Goal: Communication & Community: Answer question/provide support

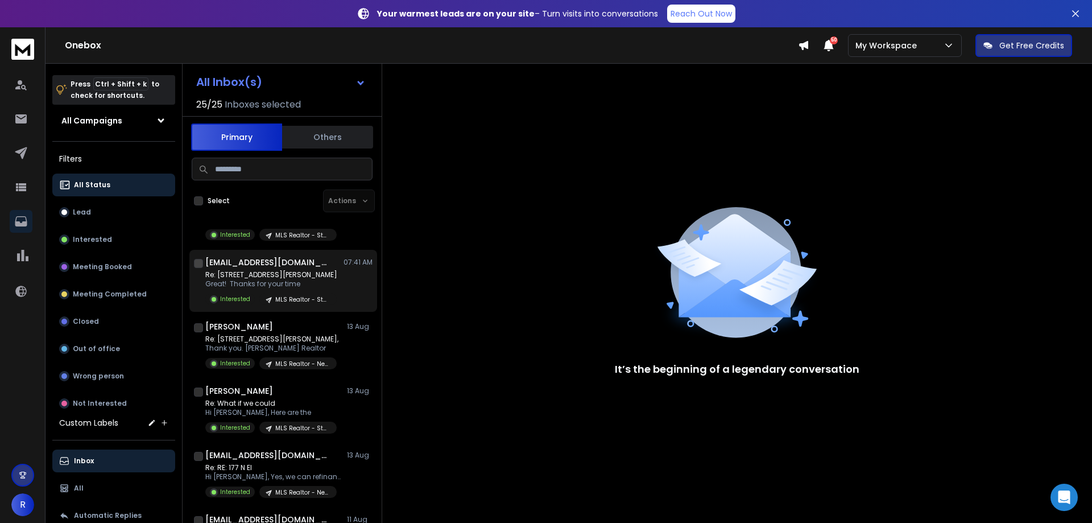
scroll to position [57, 0]
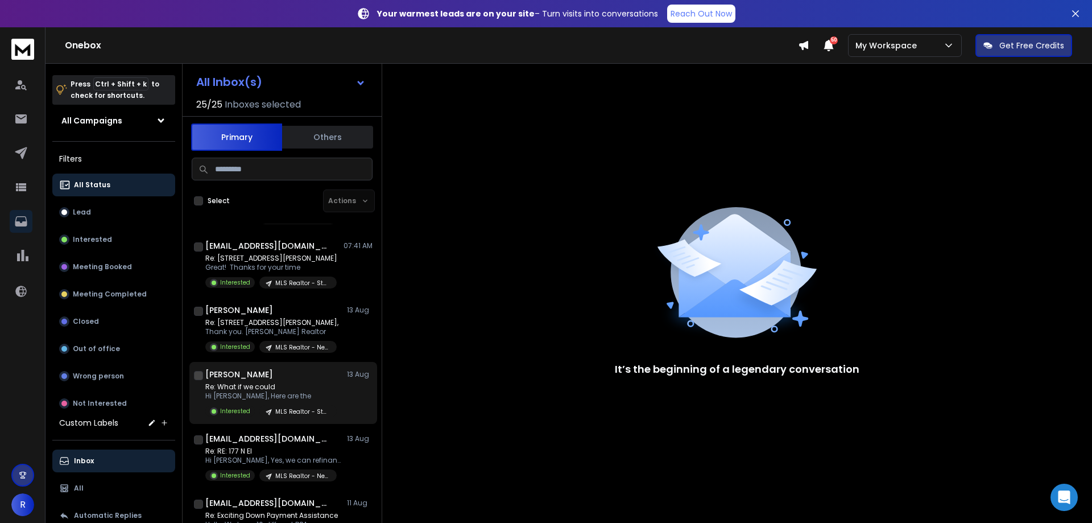
click at [248, 376] on h1 "[PERSON_NAME]" at bounding box center [239, 374] width 68 height 11
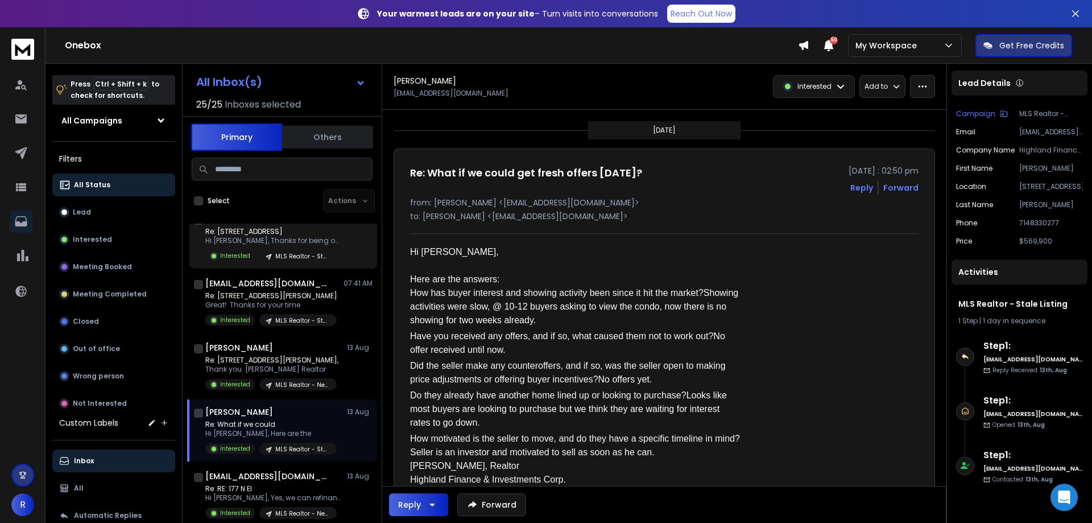
scroll to position [0, 0]
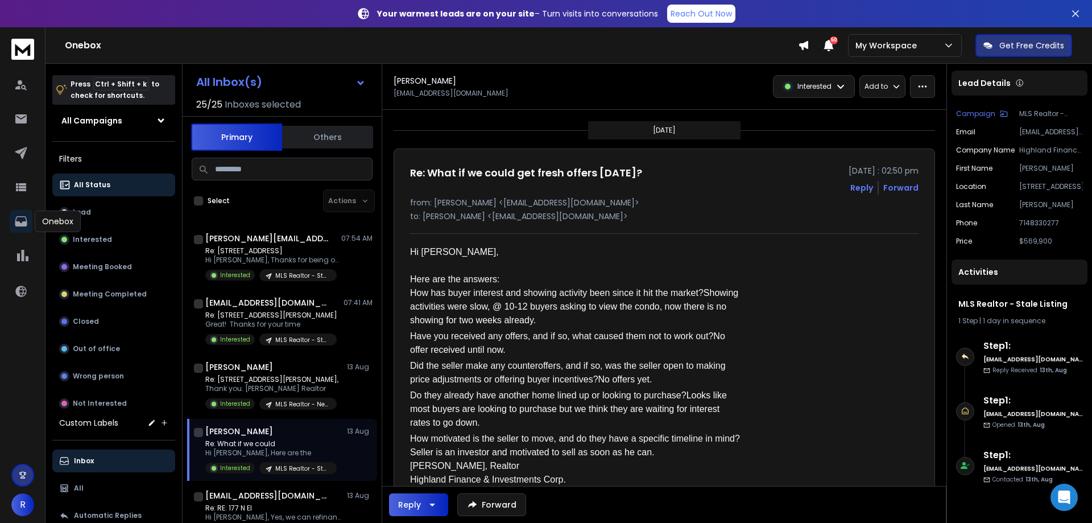
drag, startPoint x: 26, startPoint y: 225, endPoint x: 37, endPoint y: 136, distance: 90.0
click at [26, 225] on icon at bounding box center [21, 221] width 12 height 10
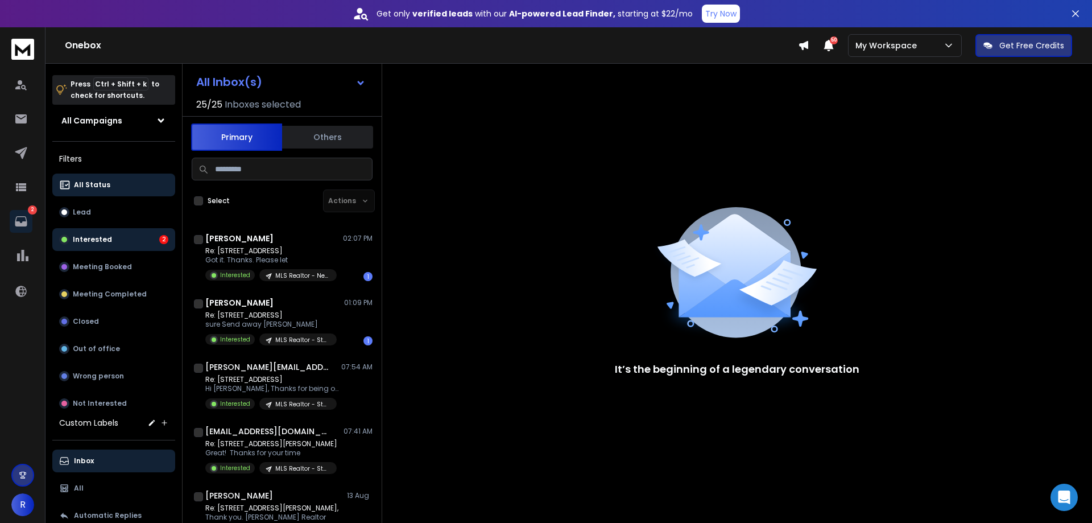
click at [119, 243] on button "Interested 2" at bounding box center [113, 239] width 123 height 23
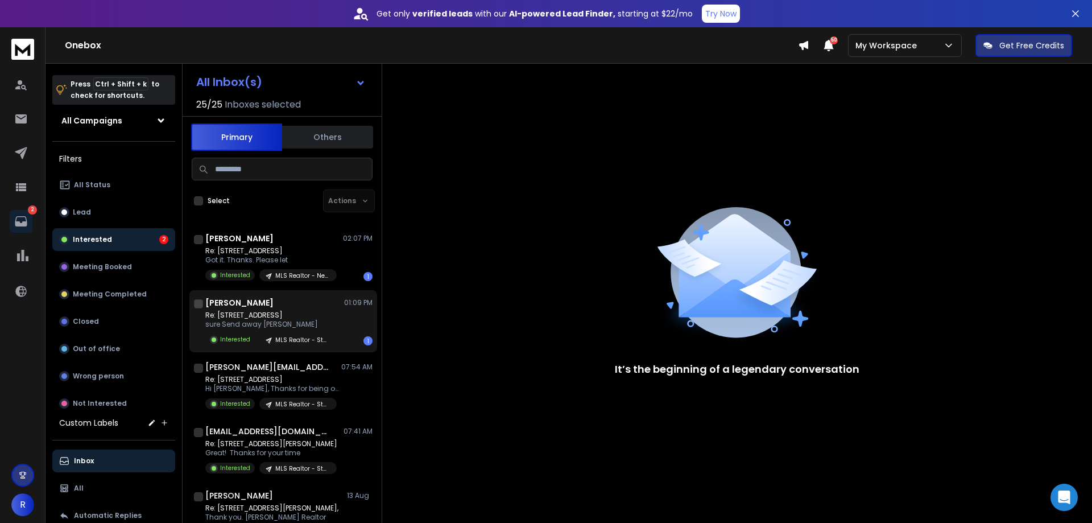
click at [258, 322] on p "sure Send away Philip Bendler" at bounding box center [270, 324] width 131 height 9
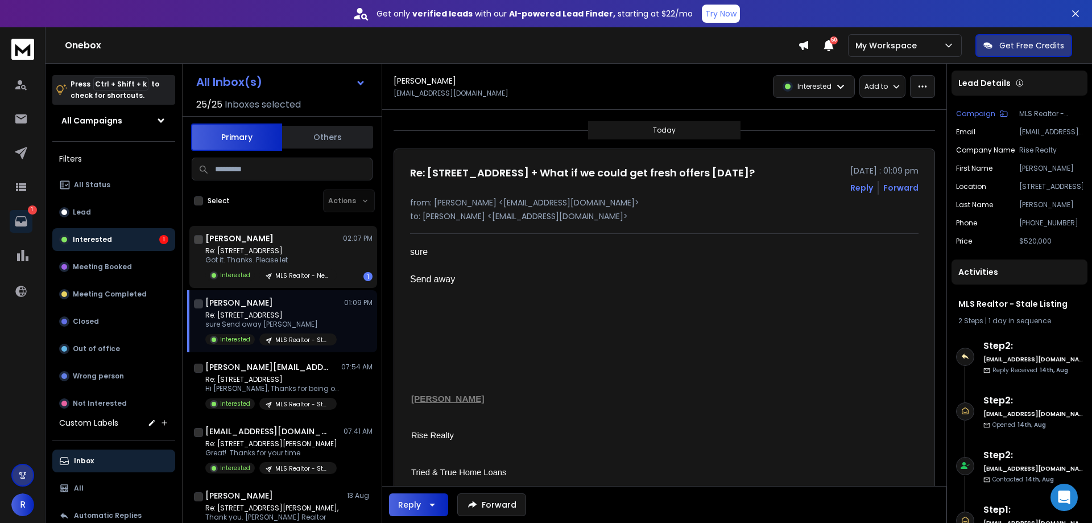
click at [270, 253] on p "Re: 8448 Milpas Dr, Apple" at bounding box center [270, 250] width 131 height 9
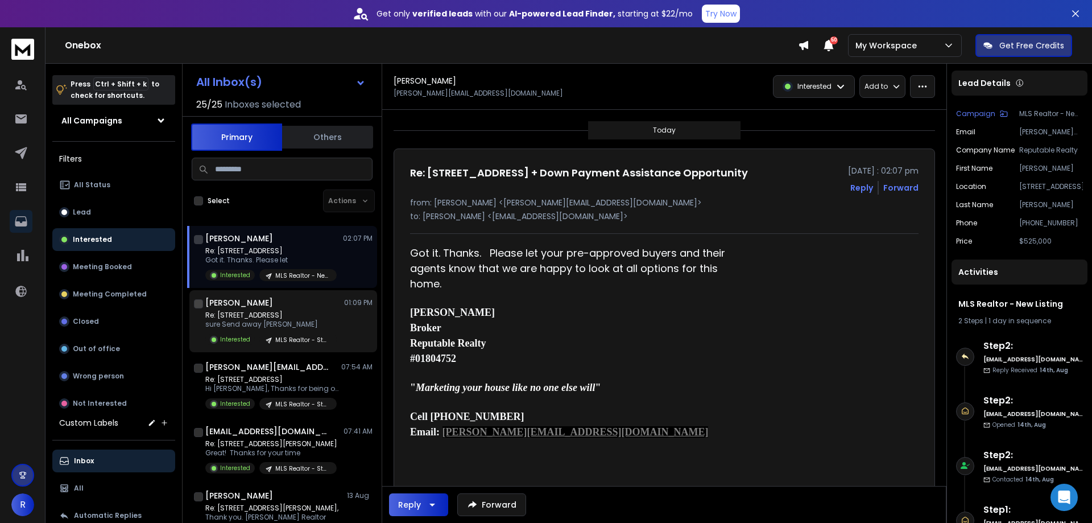
click at [302, 309] on div "Phillip Bendler 01:09 PM Re: 6938 Laurel Canyon Blvd sure Send away Philip Bend…" at bounding box center [288, 321] width 167 height 48
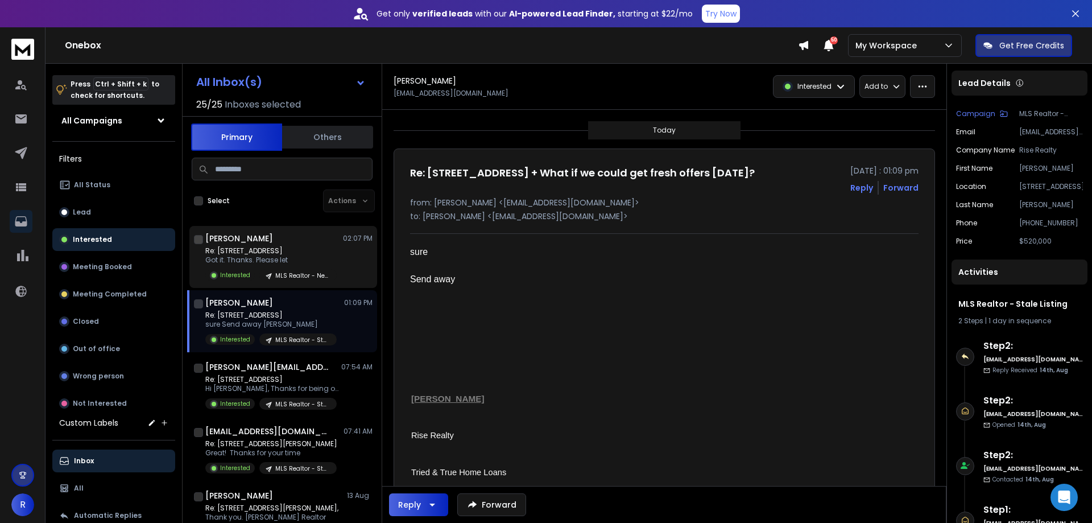
click at [288, 250] on p "Re: 8448 Milpas Dr, Apple" at bounding box center [270, 250] width 131 height 9
